Goal: Navigation & Orientation: Find specific page/section

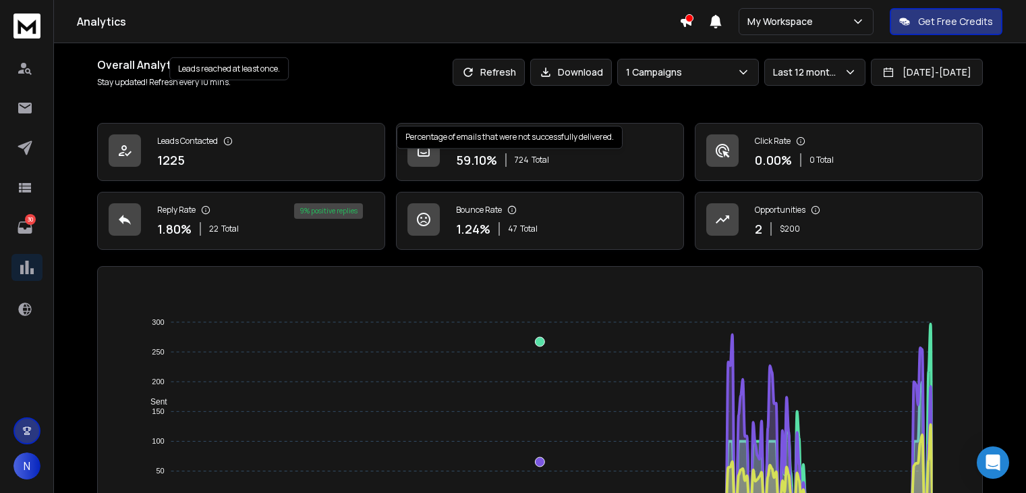
scroll to position [51, 0]
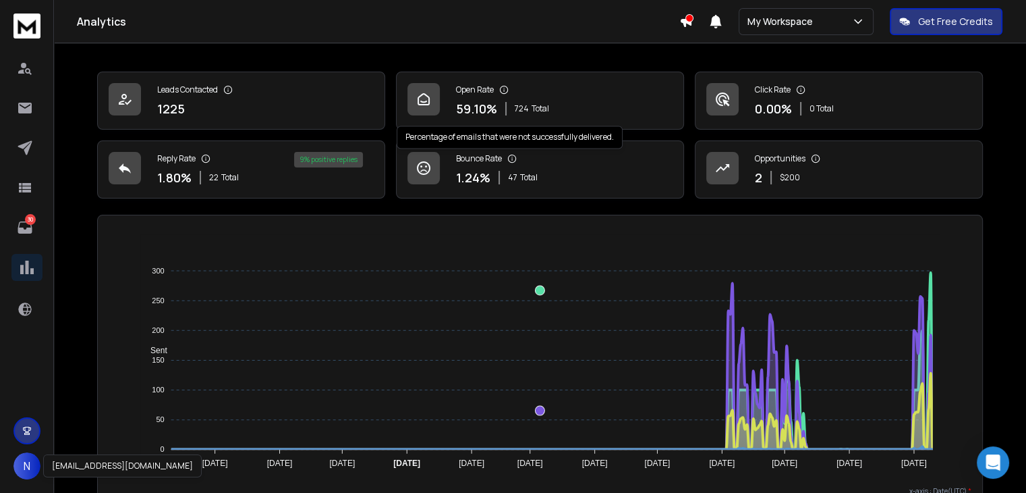
click at [24, 467] on span "N" at bounding box center [26, 465] width 27 height 27
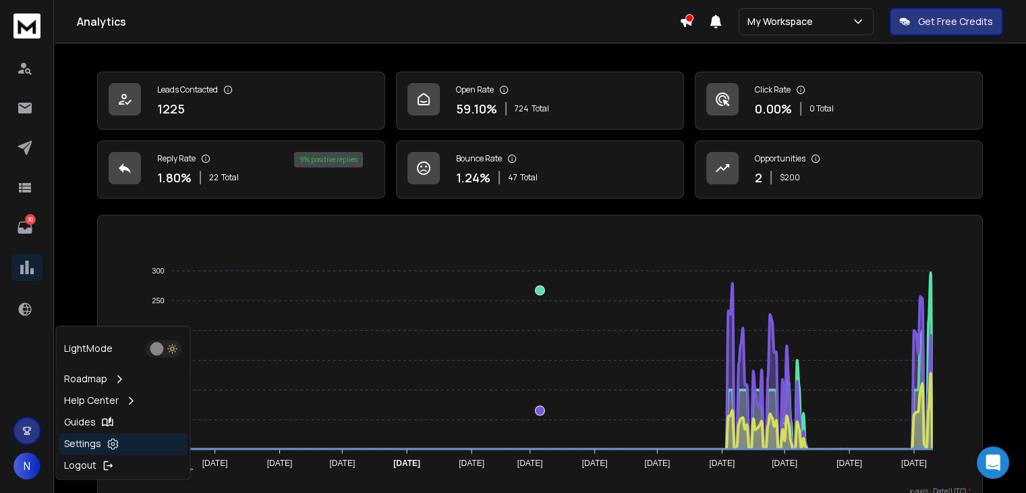
click at [89, 449] on p "Settings" at bounding box center [82, 443] width 37 height 13
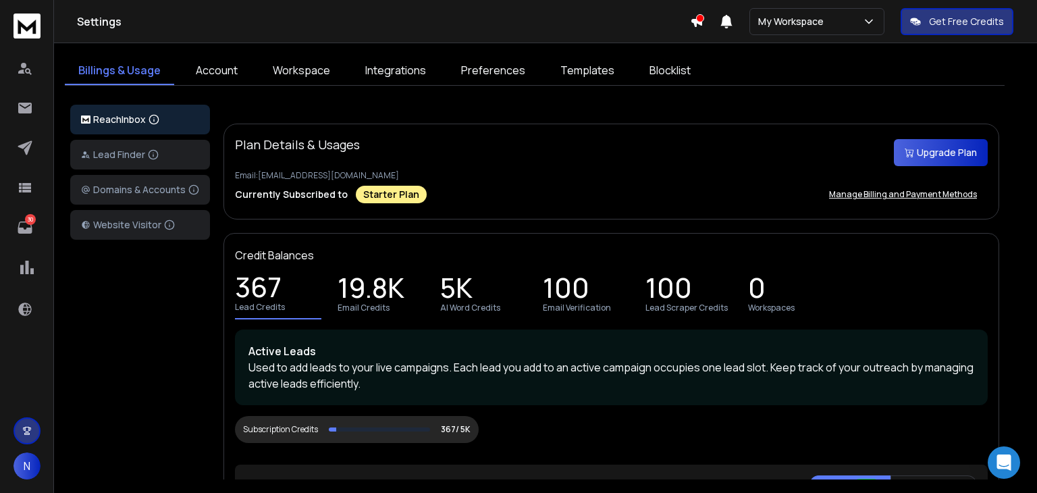
click at [265, 287] on p "367" at bounding box center [258, 289] width 47 height 19
click at [22, 149] on icon at bounding box center [25, 148] width 16 height 16
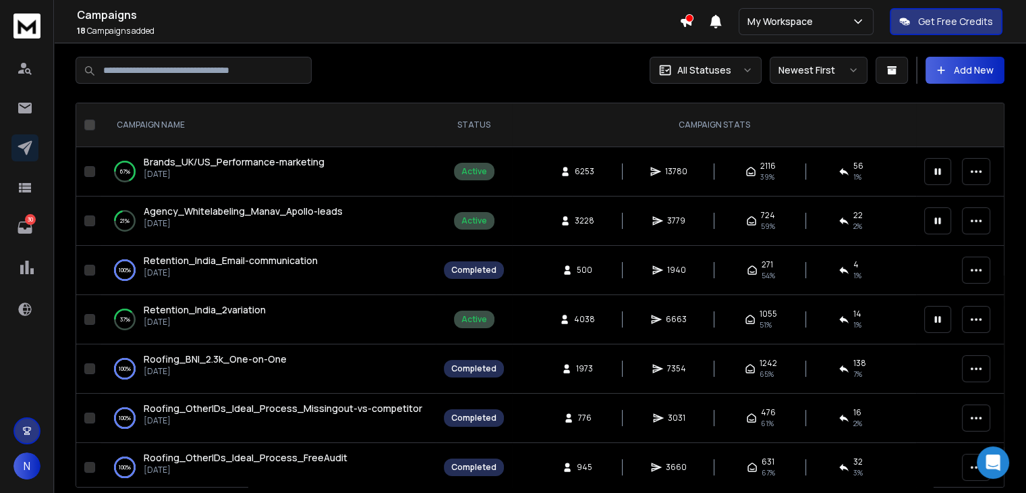
click at [313, 165] on span "Brands_UK/US_Performance-marketing" at bounding box center [234, 161] width 181 height 13
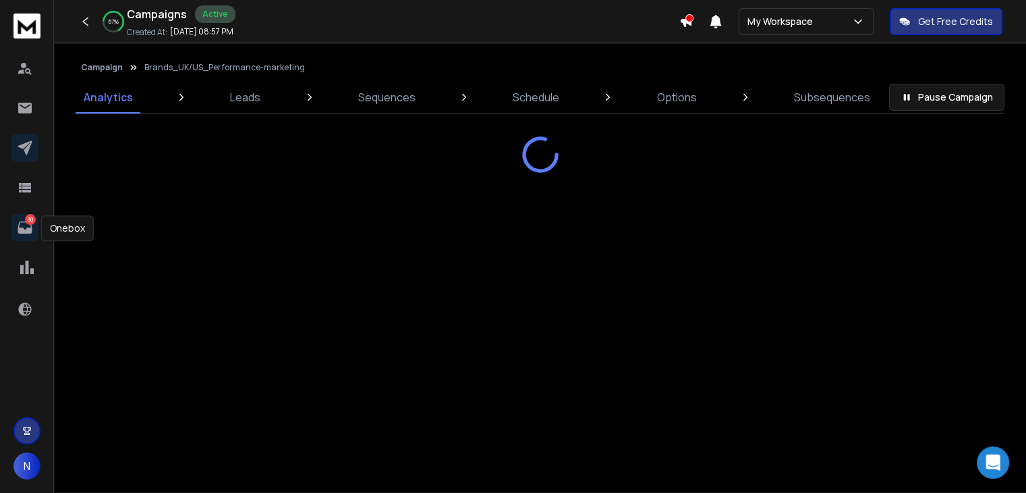
click at [26, 231] on icon at bounding box center [25, 227] width 14 height 12
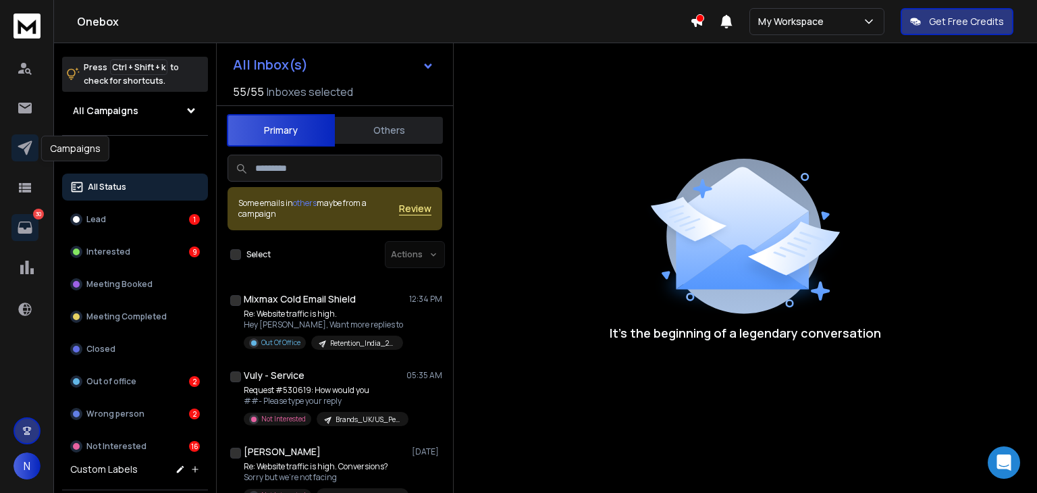
click at [26, 143] on icon at bounding box center [25, 147] width 14 height 14
